Goal: Find contact information: Find contact information

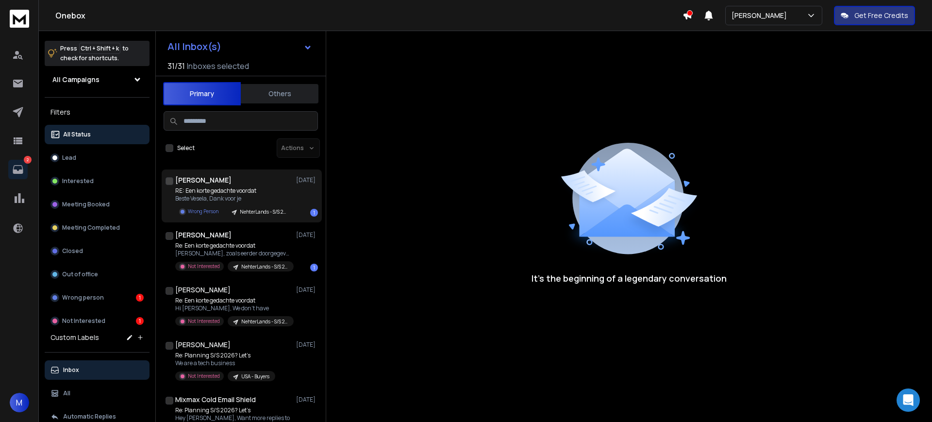
click at [244, 193] on p "RE: Een korte gedachte voordat" at bounding box center [233, 191] width 116 height 8
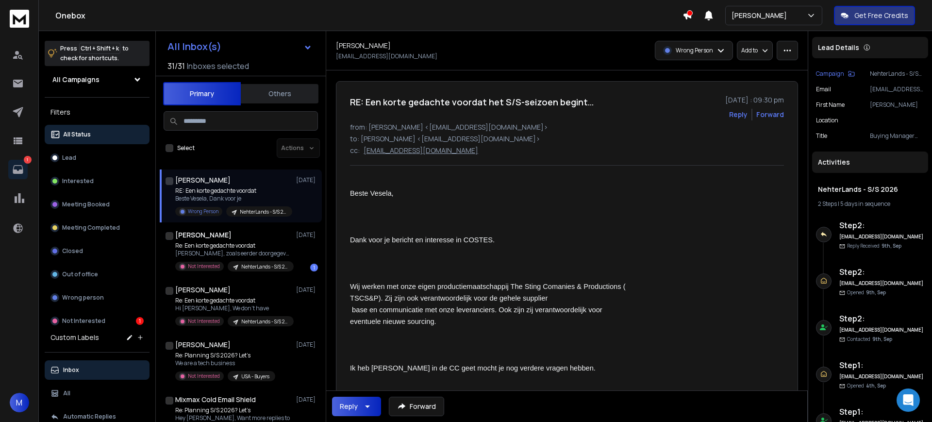
scroll to position [23, 0]
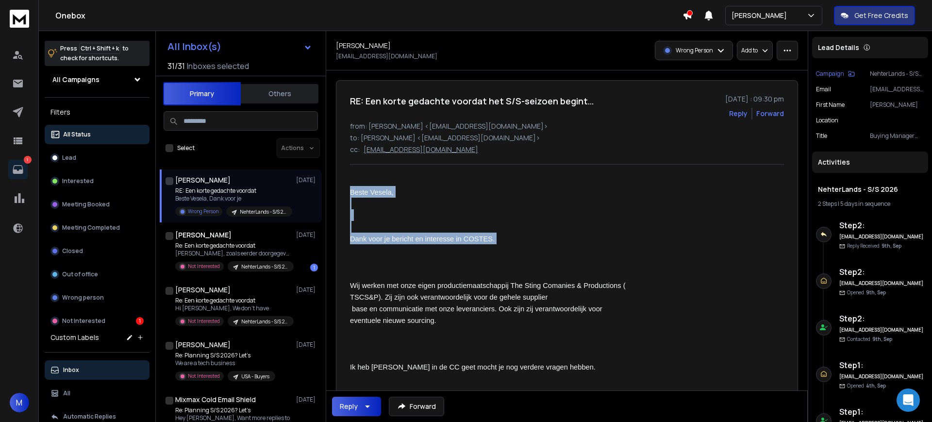
drag, startPoint x: 349, startPoint y: 192, endPoint x: 500, endPoint y: 244, distance: 159.9
copy div "Beste [PERSON_NAME], [PERSON_NAME] voor je bericht en interesse in COSTES."
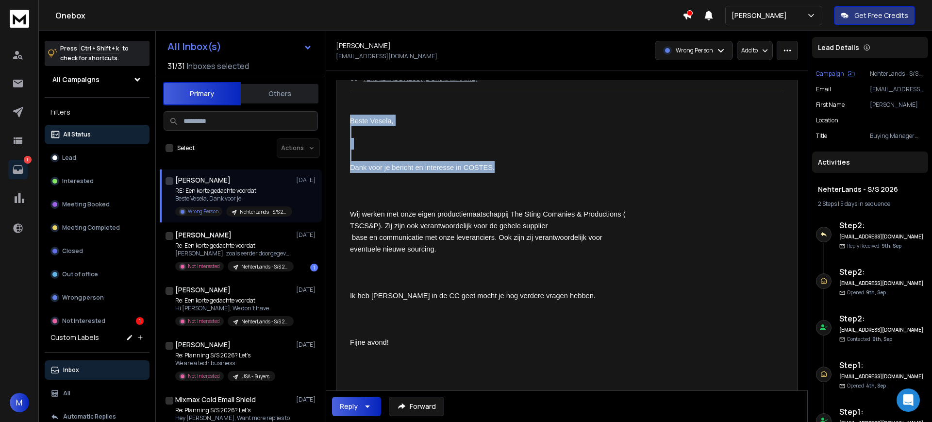
scroll to position [94, 0]
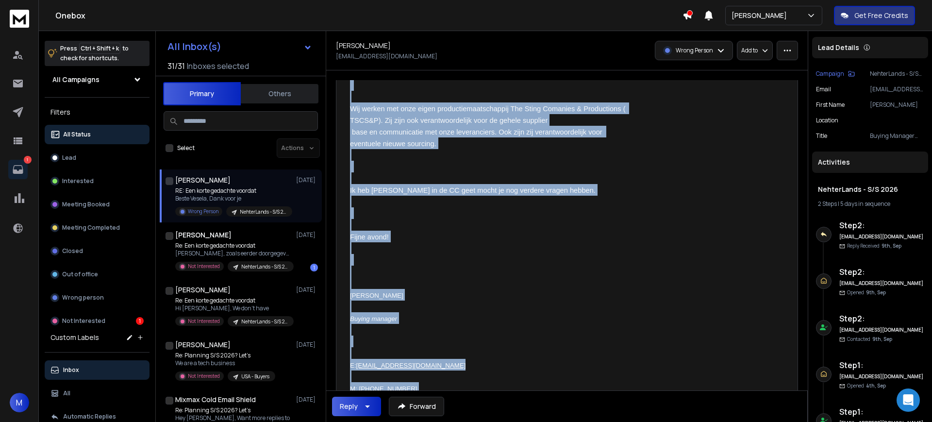
scroll to position [231, 0]
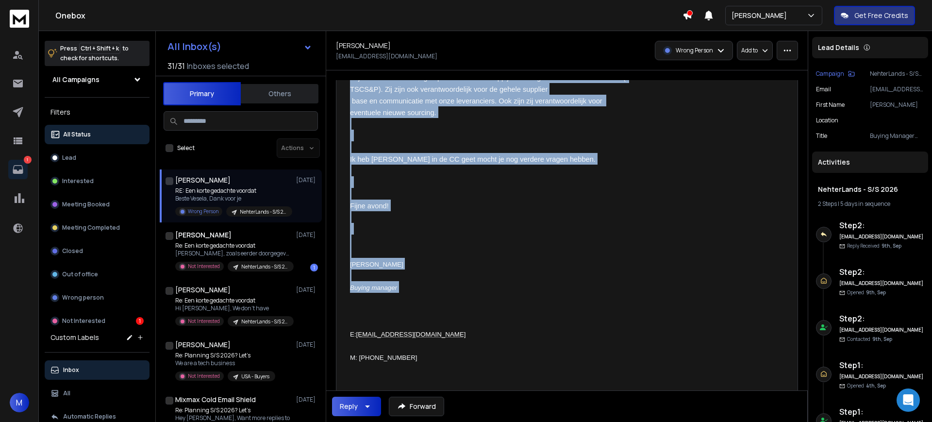
drag, startPoint x: 351, startPoint y: 121, endPoint x: 427, endPoint y: 294, distance: 189.1
copy div "Beste [PERSON_NAME], [PERSON_NAME] voor je bericht en interesse in COSTES. Wij …"
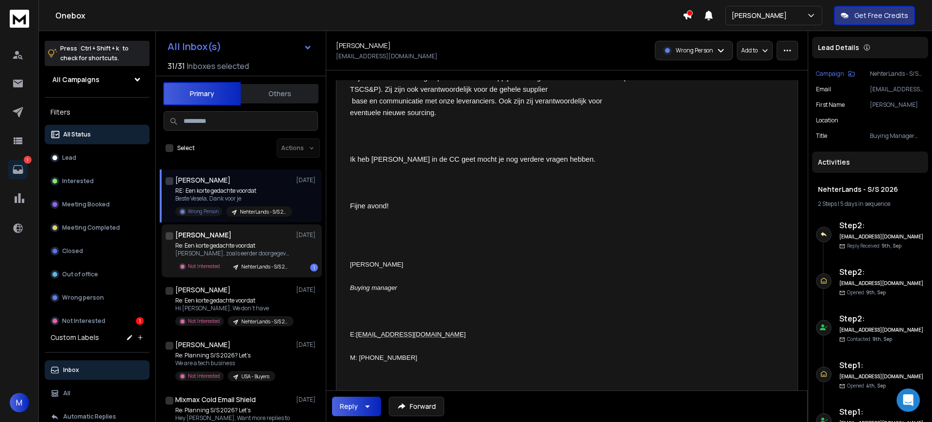
click at [207, 245] on p "Re: Een korte gedachte voordat" at bounding box center [233, 246] width 116 height 8
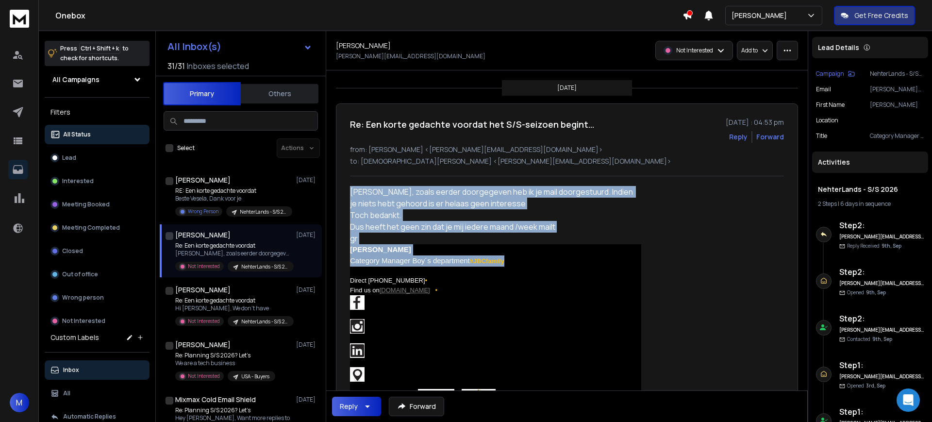
drag, startPoint x: 350, startPoint y: 189, endPoint x: 536, endPoint y: 264, distance: 201.0
click at [536, 264] on div "[PERSON_NAME], zoals eerder doorgegeven heb ik je mail doorgestuurd. Indien je …" at bounding box center [491, 360] width 283 height 349
copy div "[PERSON_NAME], zoals eerder doorgegeven heb ik je mail doorgestuurd. Indien je …"
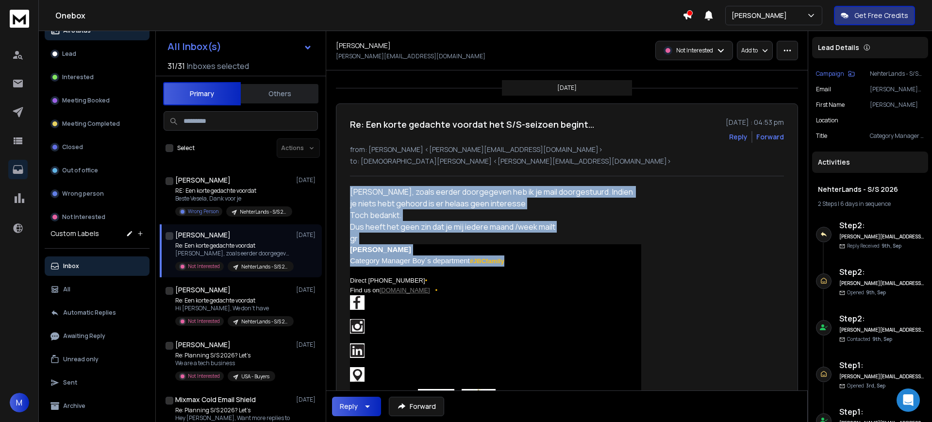
scroll to position [115, 0]
click at [73, 307] on p "Automatic Replies" at bounding box center [89, 311] width 53 height 8
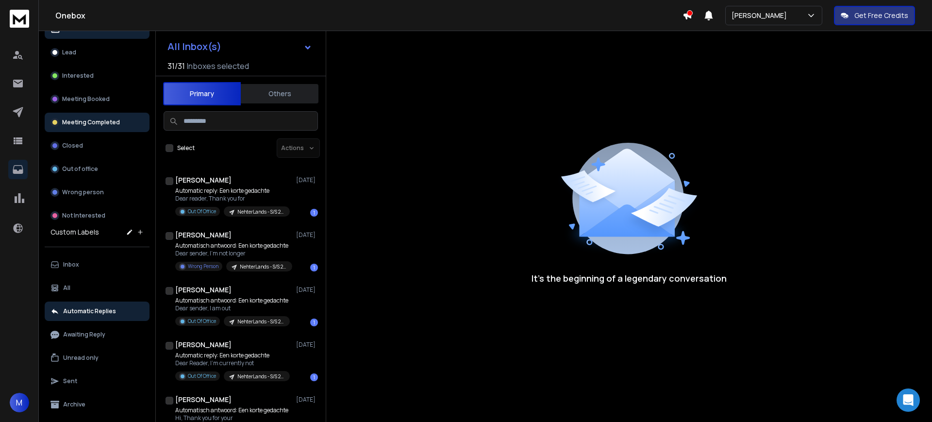
scroll to position [0, 0]
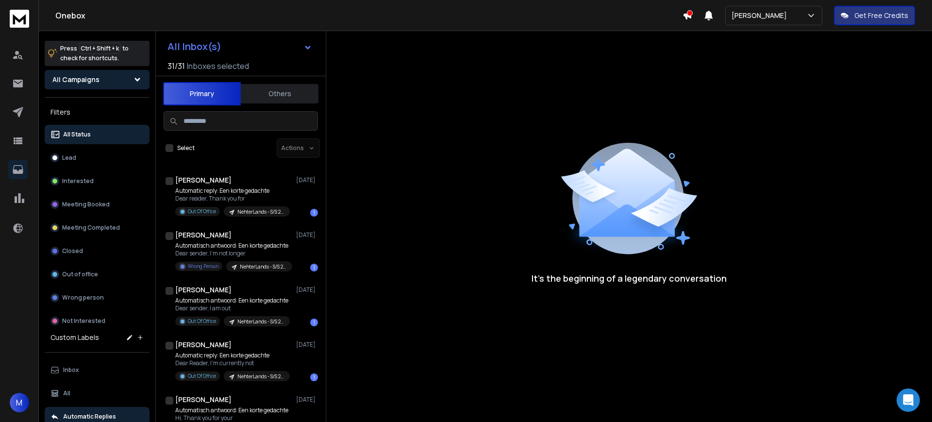
click at [103, 81] on button "All Campaigns" at bounding box center [97, 79] width 105 height 19
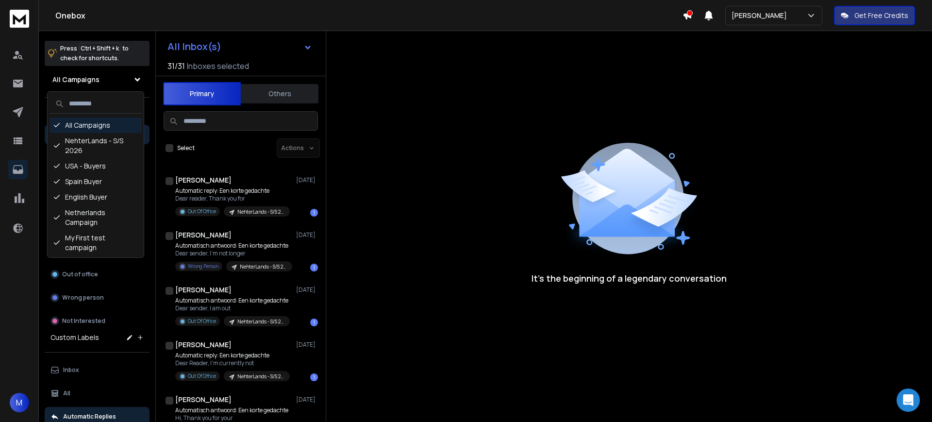
click at [90, 123] on div "All Campaigns" at bounding box center [96, 125] width 92 height 16
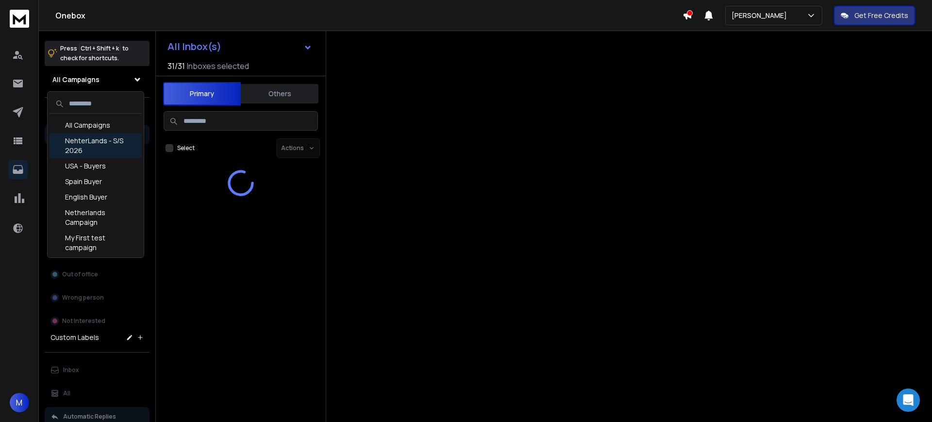
click at [92, 144] on div "NehterLands - S/S 2026" at bounding box center [96, 145] width 92 height 25
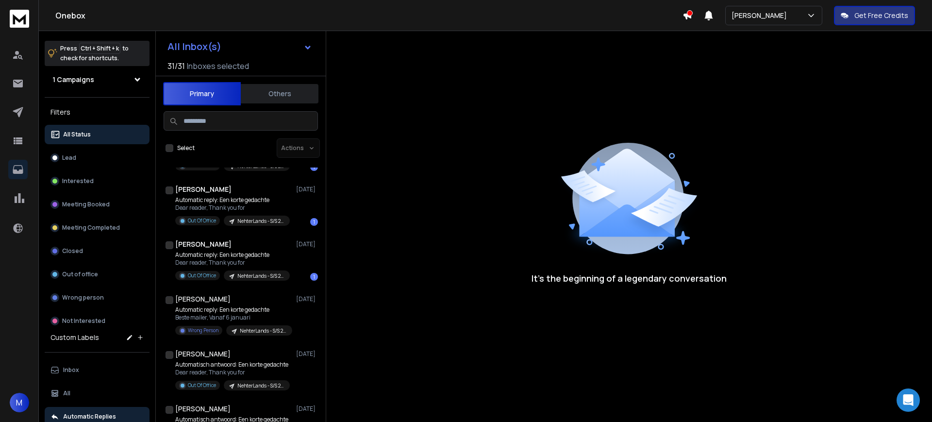
scroll to position [255, 0]
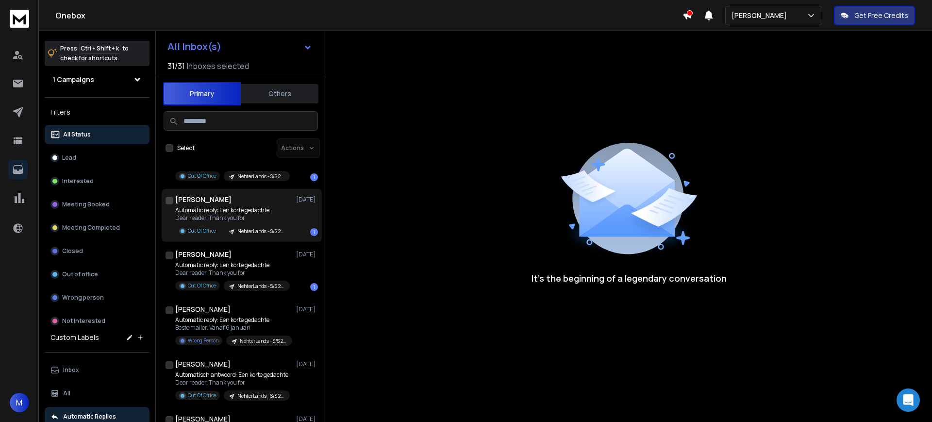
click at [275, 220] on p "Dear reader, Thank you for" at bounding box center [232, 218] width 115 height 8
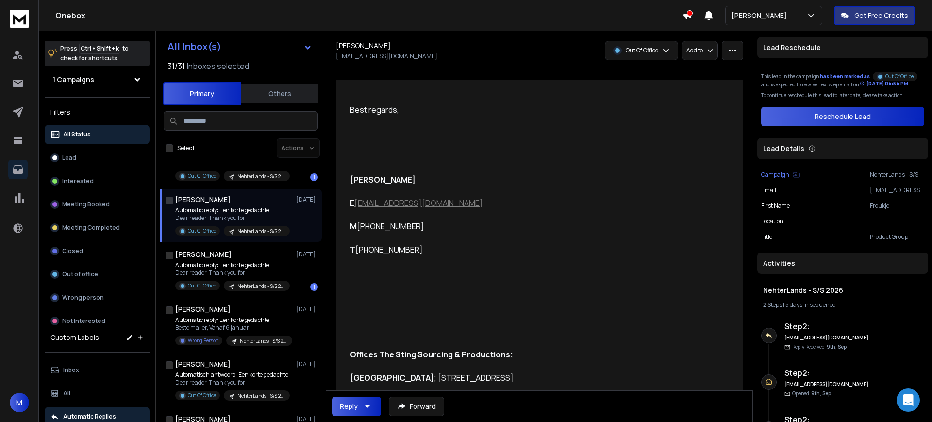
scroll to position [194, 0]
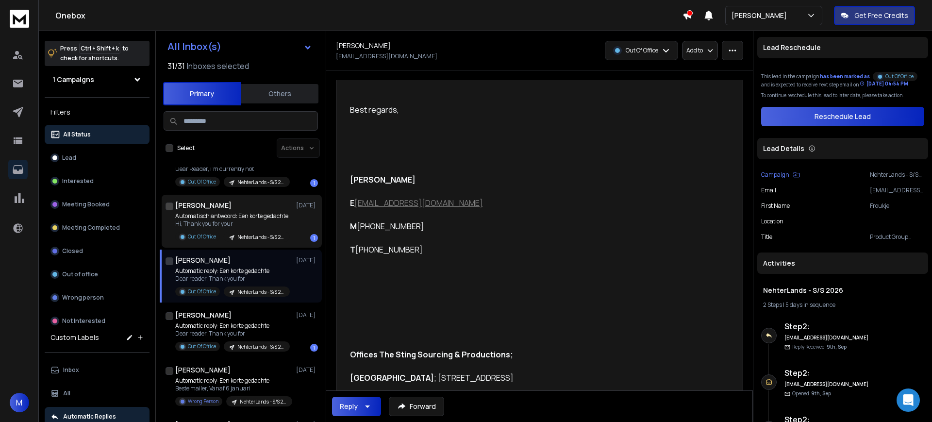
click at [227, 205] on div "[PERSON_NAME] [DATE]" at bounding box center [246, 205] width 143 height 10
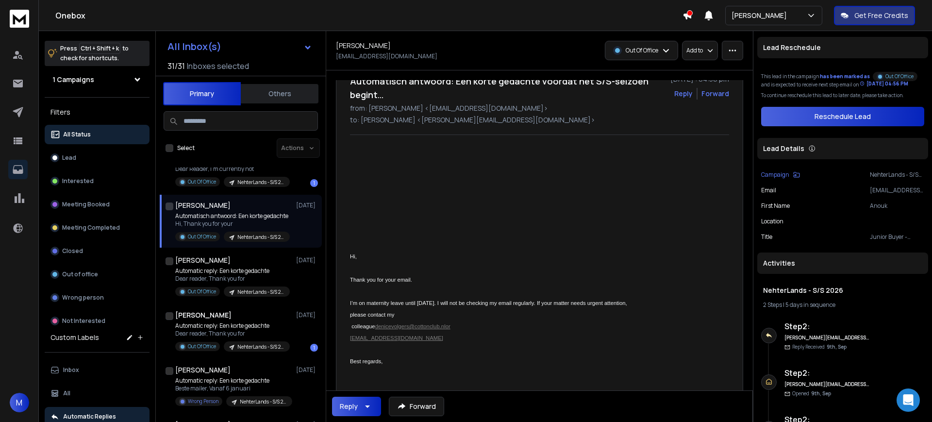
scroll to position [61, 0]
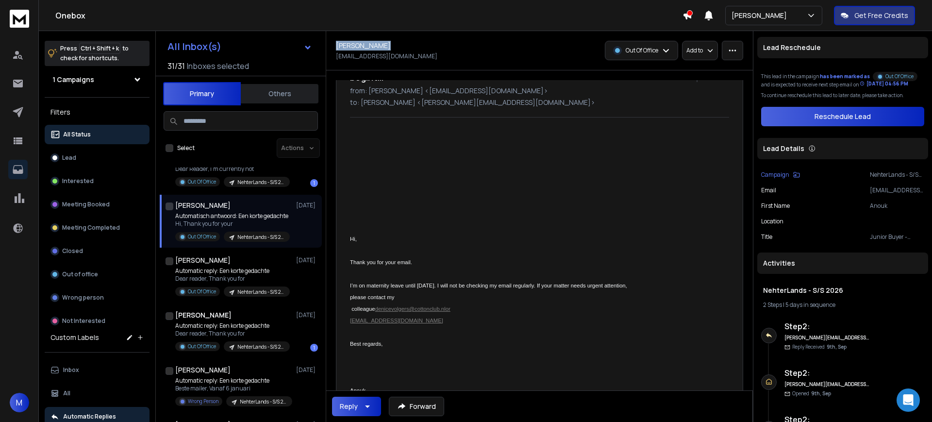
drag, startPoint x: 336, startPoint y: 45, endPoint x: 395, endPoint y: 38, distance: 59.6
click at [395, 38] on div "[PERSON_NAME] [PERSON_NAME] [EMAIL_ADDRESS][DOMAIN_NAME] Out Of Office Add to O…" at bounding box center [539, 50] width 427 height 39
copy h1 "[PERSON_NAME]"
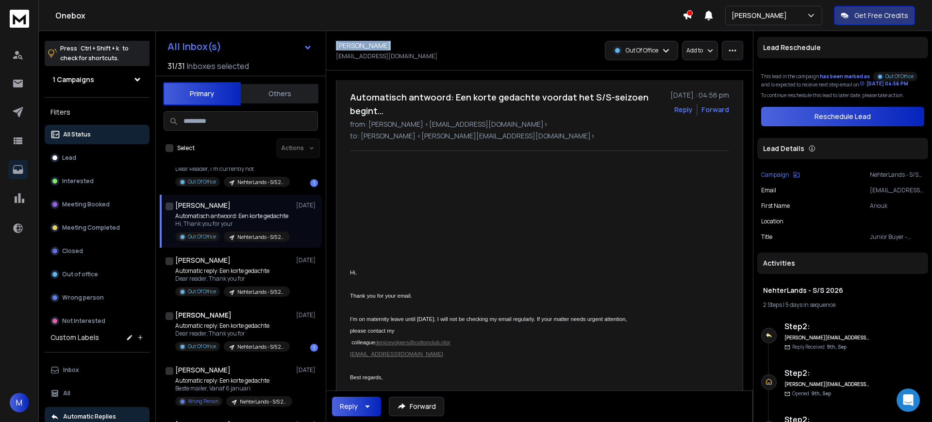
scroll to position [0, 0]
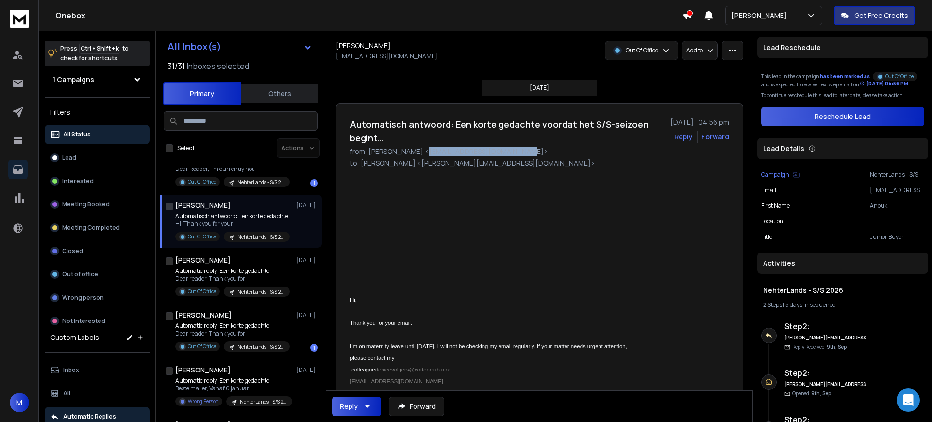
drag, startPoint x: 421, startPoint y: 152, endPoint x: 513, endPoint y: 149, distance: 92.3
click at [513, 149] on p "from: [PERSON_NAME] <[EMAIL_ADDRESS][DOMAIN_NAME]>" at bounding box center [539, 152] width 379 height 10
copy p "[EMAIL_ADDRESS][DOMAIN_NAME]"
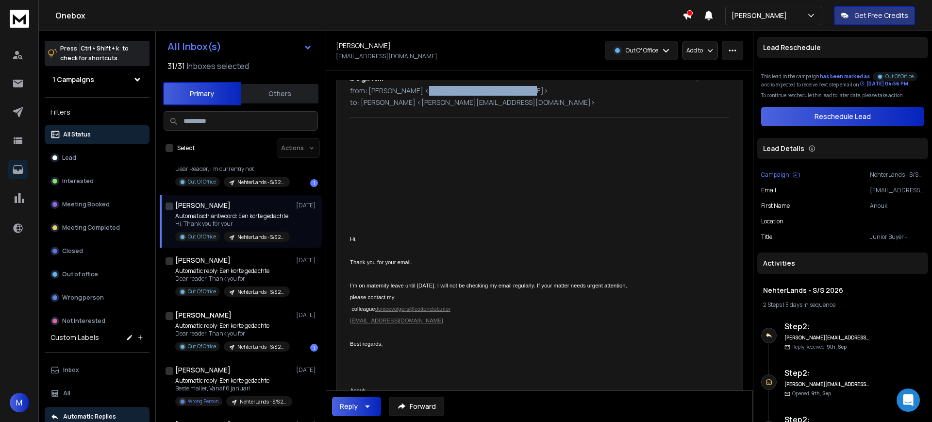
scroll to position [121, 0]
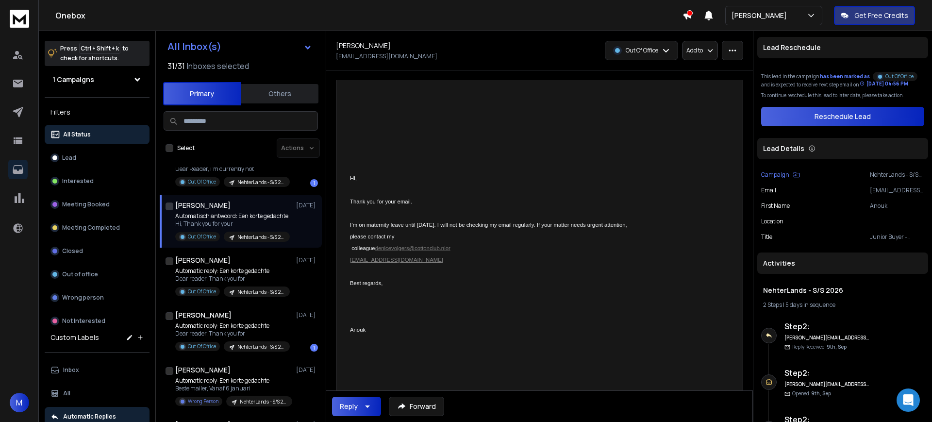
click at [439, 257] on p "I’m on maternity leave until [DATE]. I will not be checking my email regularly.…" at bounding box center [491, 241] width 283 height 47
copy link "[EMAIL_ADDRESS][DOMAIN_NAME]"
click at [499, 310] on p at bounding box center [491, 305] width 283 height 12
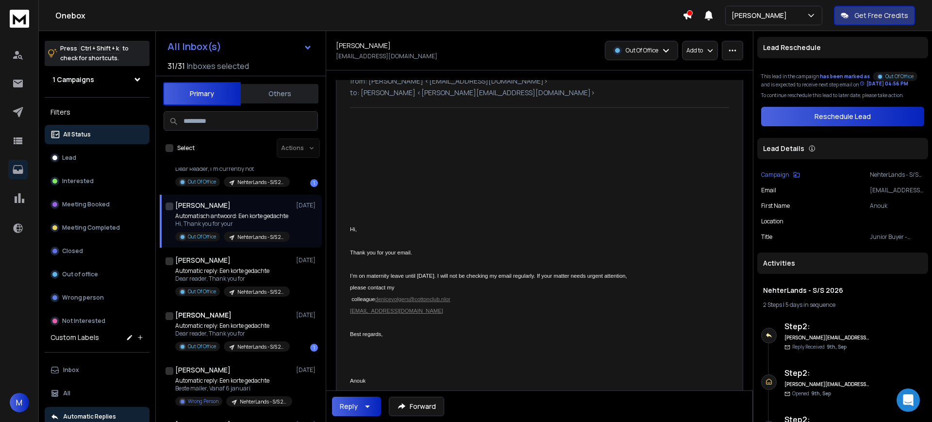
scroll to position [0, 0]
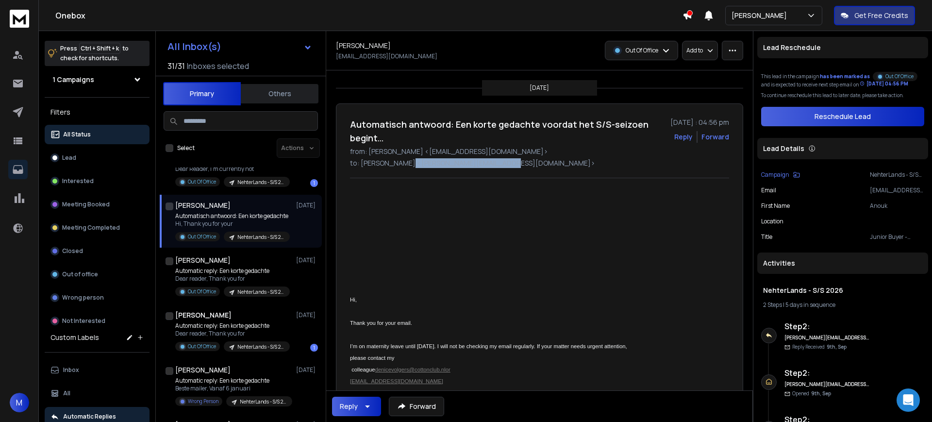
drag, startPoint x: 404, startPoint y: 163, endPoint x: 499, endPoint y: 165, distance: 95.1
click at [499, 165] on p "to: [PERSON_NAME] <[PERSON_NAME][EMAIL_ADDRESS][DOMAIN_NAME]>" at bounding box center [539, 163] width 379 height 10
copy p "[PERSON_NAME][EMAIL_ADDRESS][DOMAIN_NAME]"
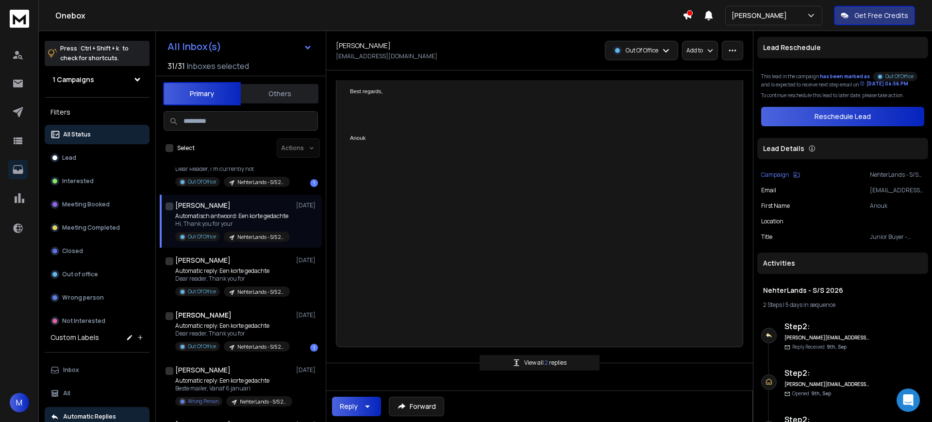
scroll to position [316, 0]
click at [557, 362] on p "View all 2 replies" at bounding box center [545, 360] width 42 height 8
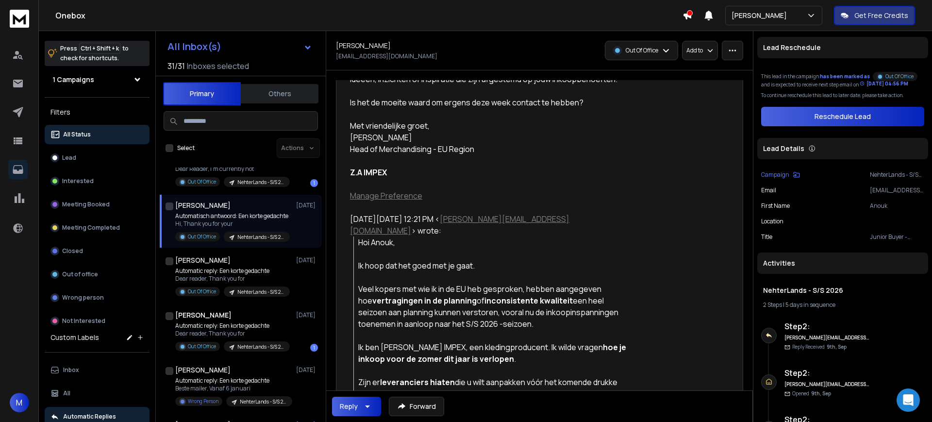
scroll to position [801, 0]
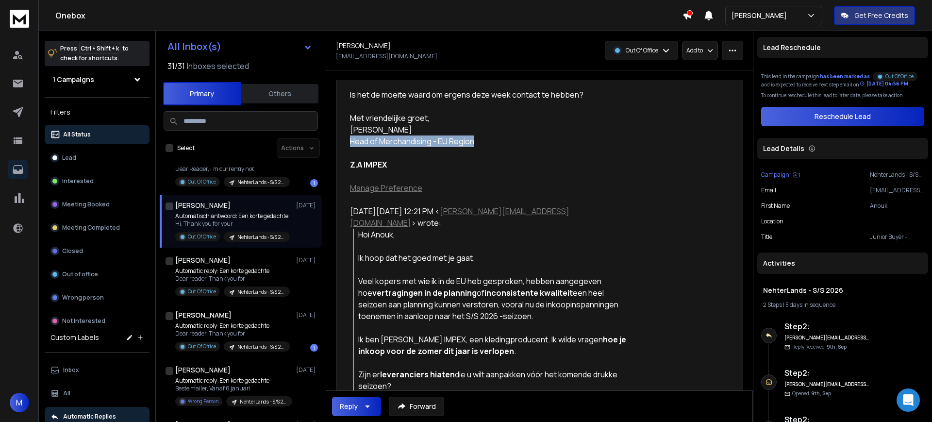
drag, startPoint x: 483, startPoint y: 142, endPoint x: 350, endPoint y: 140, distance: 133.0
click at [350, 140] on div "[PERSON_NAME] Head of Merchandising - EU Region" at bounding box center [491, 135] width 283 height 23
copy div "Head of Merchandising - EU Region"
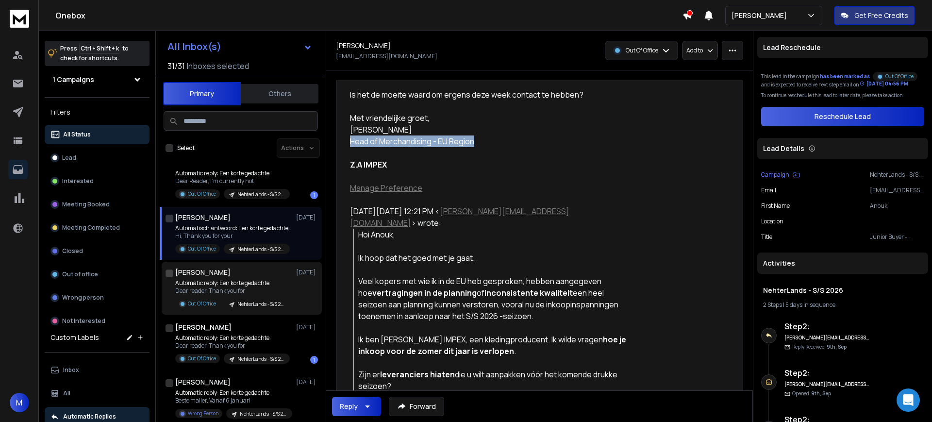
scroll to position [121, 0]
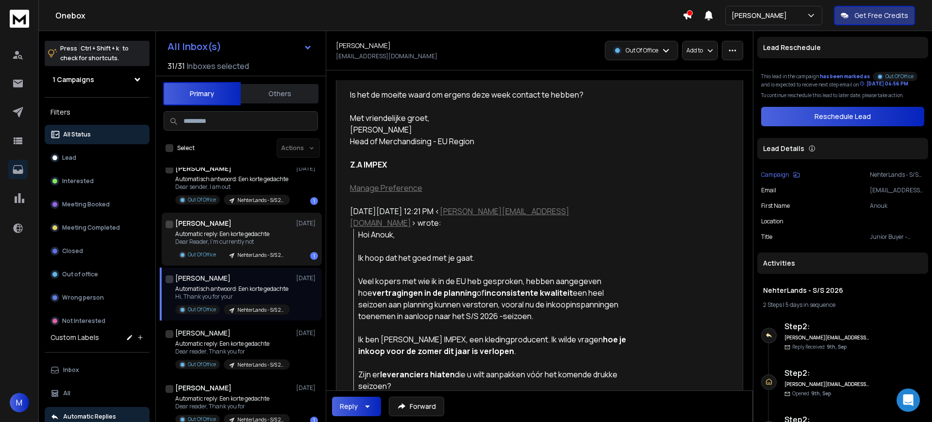
click at [212, 236] on p "Automatic reply: Een korte gedachte" at bounding box center [232, 234] width 115 height 8
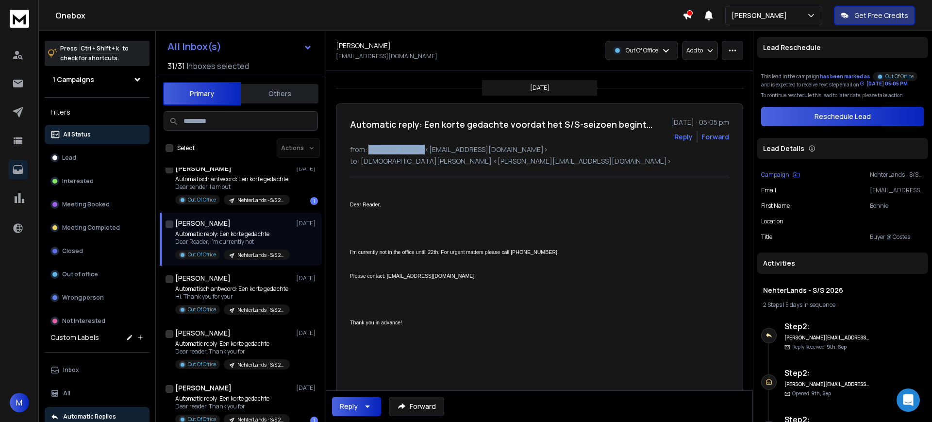
drag, startPoint x: 369, startPoint y: 152, endPoint x: 419, endPoint y: 152, distance: 50.0
click at [419, 152] on p "from: [PERSON_NAME] <[EMAIL_ADDRESS][DOMAIN_NAME]>" at bounding box center [539, 150] width 379 height 10
copy p "[PERSON_NAME]"
drag, startPoint x: 427, startPoint y: 150, endPoint x: 541, endPoint y: 152, distance: 114.5
click at [541, 152] on p "from: [PERSON_NAME] <[EMAIL_ADDRESS][DOMAIN_NAME]>" at bounding box center [539, 150] width 379 height 10
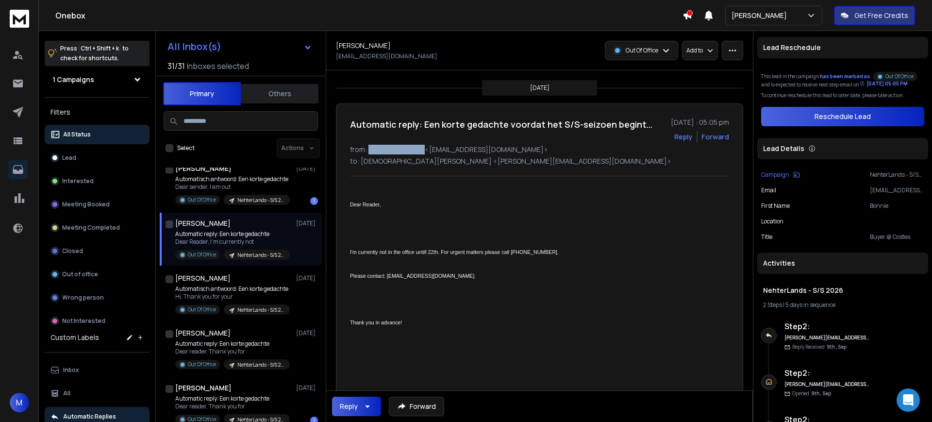
copy p "[EMAIL_ADDRESS][DOMAIN_NAME]"
click at [408, 164] on p "to: [DEMOGRAPHIC_DATA][PERSON_NAME] <[PERSON_NAME][EMAIL_ADDRESS][DOMAIN_NAME]>" at bounding box center [539, 161] width 379 height 10
drag, startPoint x: 406, startPoint y: 164, endPoint x: 499, endPoint y: 163, distance: 93.2
click at [499, 163] on p "to: [DEMOGRAPHIC_DATA][PERSON_NAME] <[PERSON_NAME][EMAIL_ADDRESS][DOMAIN_NAME]>" at bounding box center [539, 161] width 379 height 10
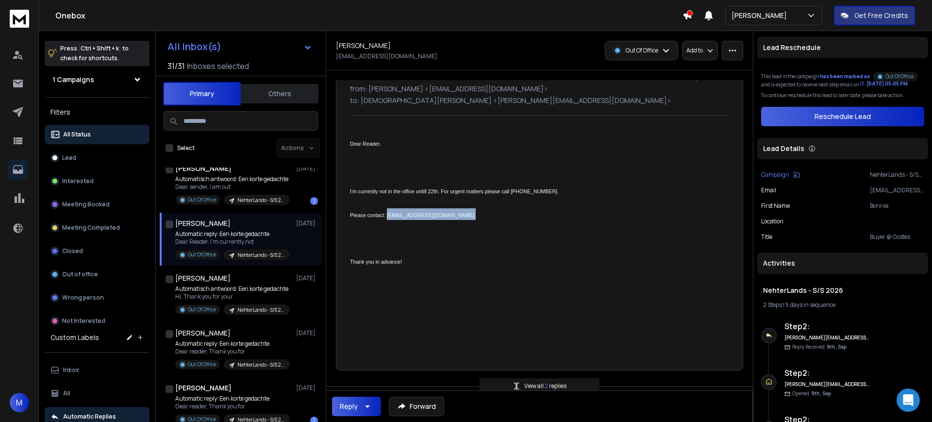
drag, startPoint x: 386, startPoint y: 216, endPoint x: 467, endPoint y: 222, distance: 81.8
click at [467, 222] on div "Dear Reader, I'm currently not in the office untill 22th. For urgent matters pl…" at bounding box center [491, 213] width 283 height 177
